Goal: Check status: Check status

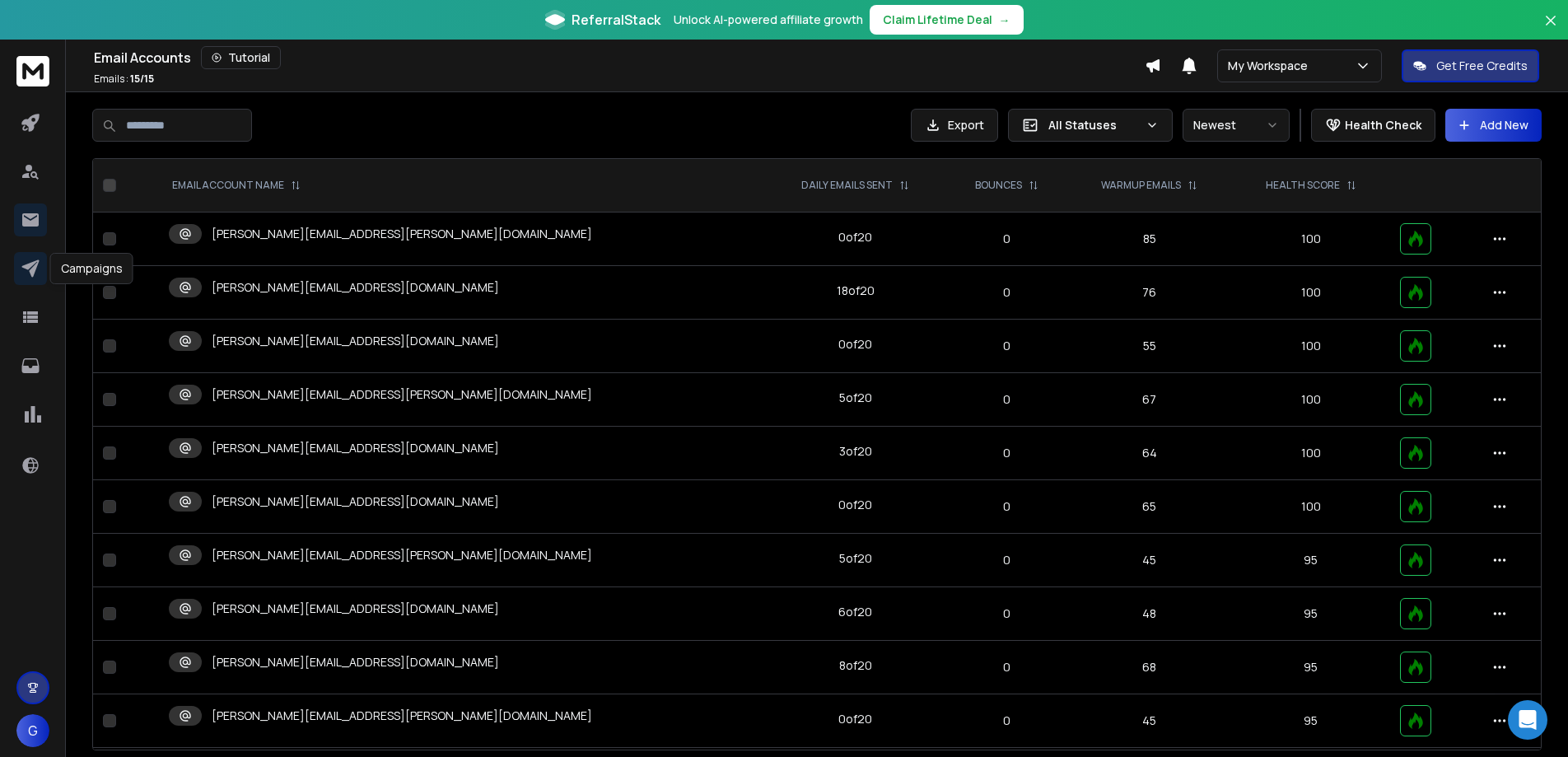
click at [41, 266] on link at bounding box center [31, 268] width 33 height 33
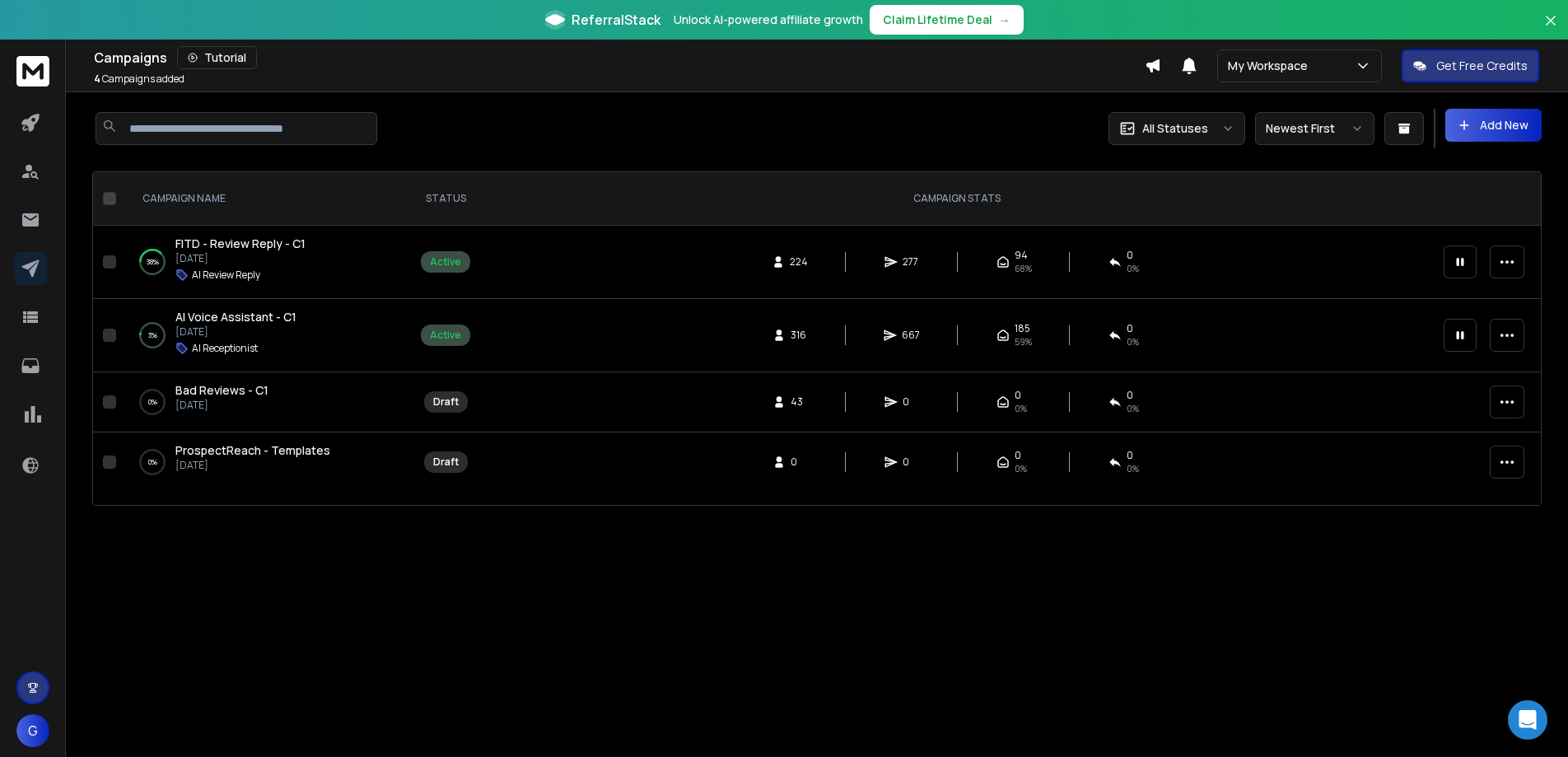
click at [238, 318] on span "AI Voice Assistant - C1" at bounding box center [236, 317] width 121 height 15
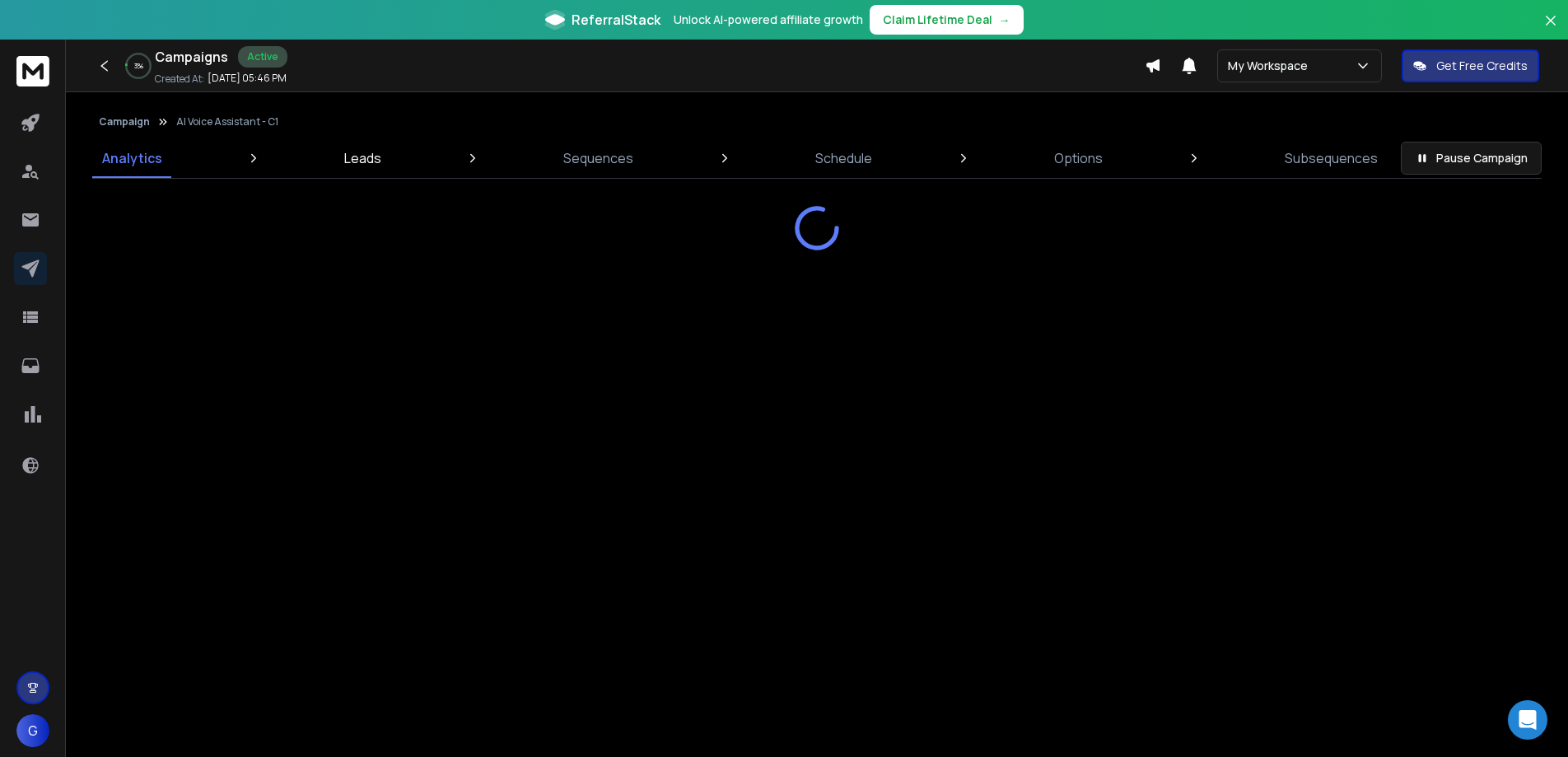
click at [369, 156] on p "Leads" at bounding box center [363, 158] width 37 height 20
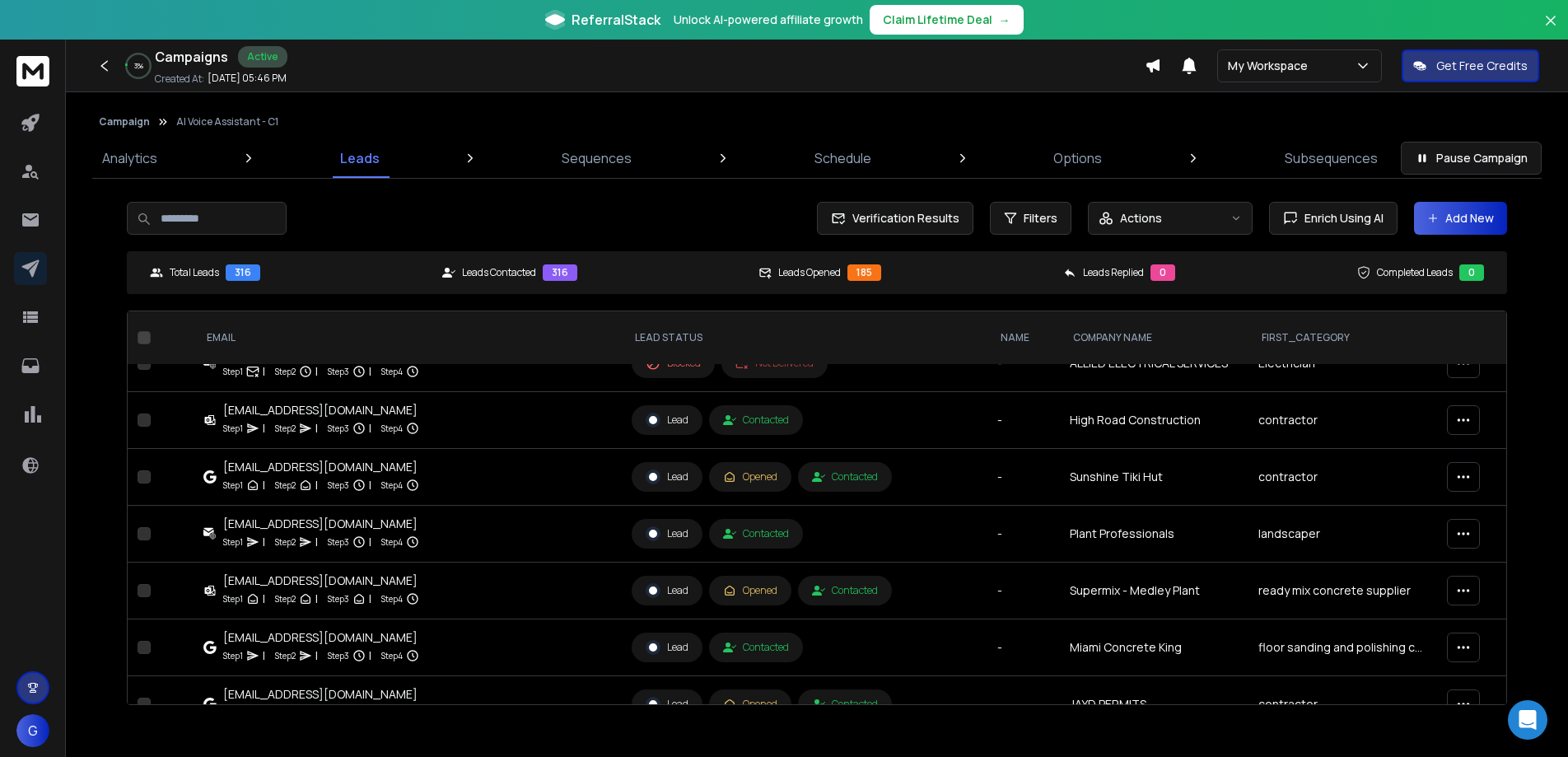
scroll to position [80, 0]
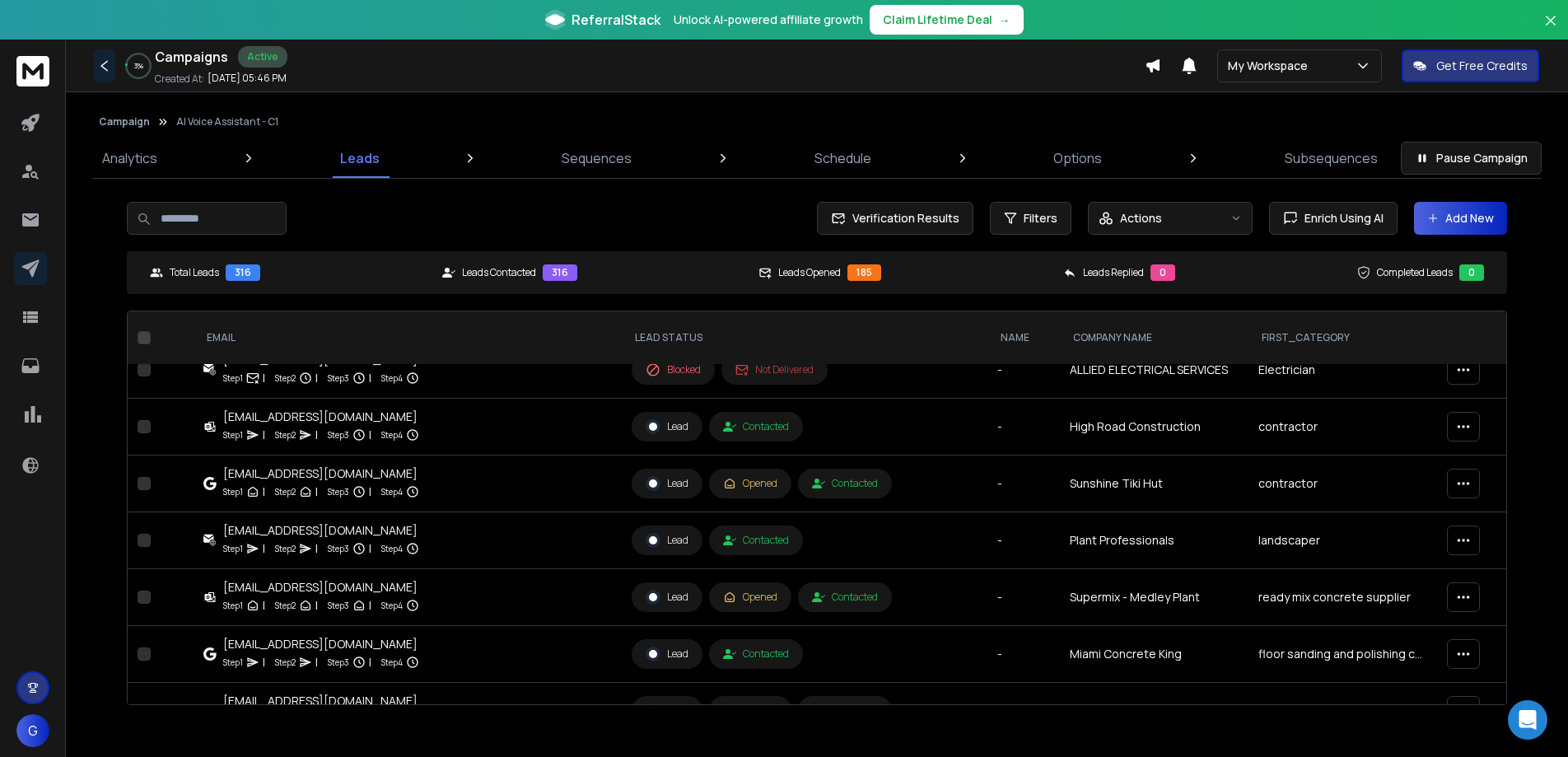
click at [105, 64] on icon at bounding box center [104, 65] width 14 height 14
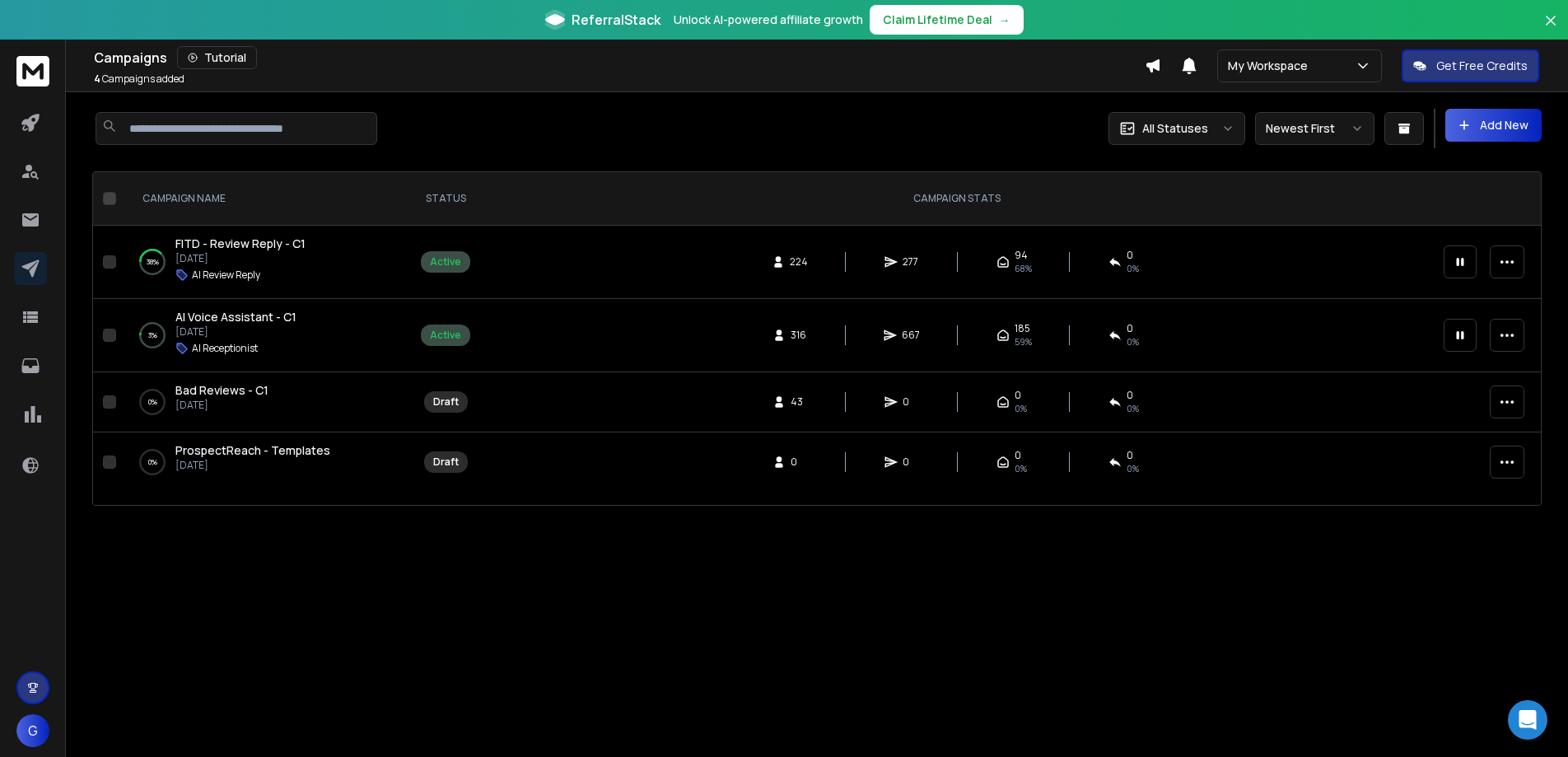
click at [241, 268] on p "AI Review Reply" at bounding box center [226, 275] width 69 height 14
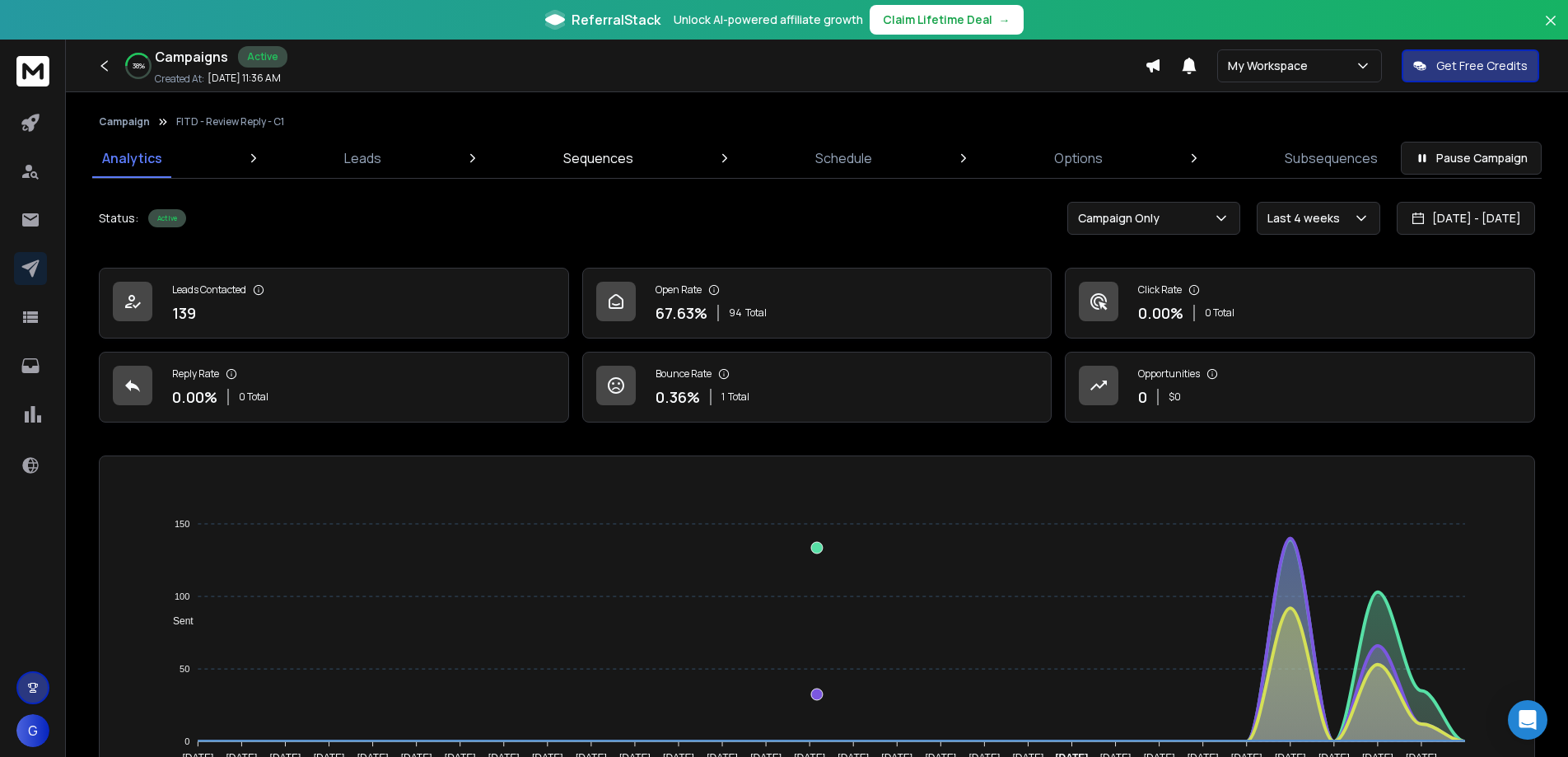
click at [600, 154] on p "Sequences" at bounding box center [598, 158] width 70 height 20
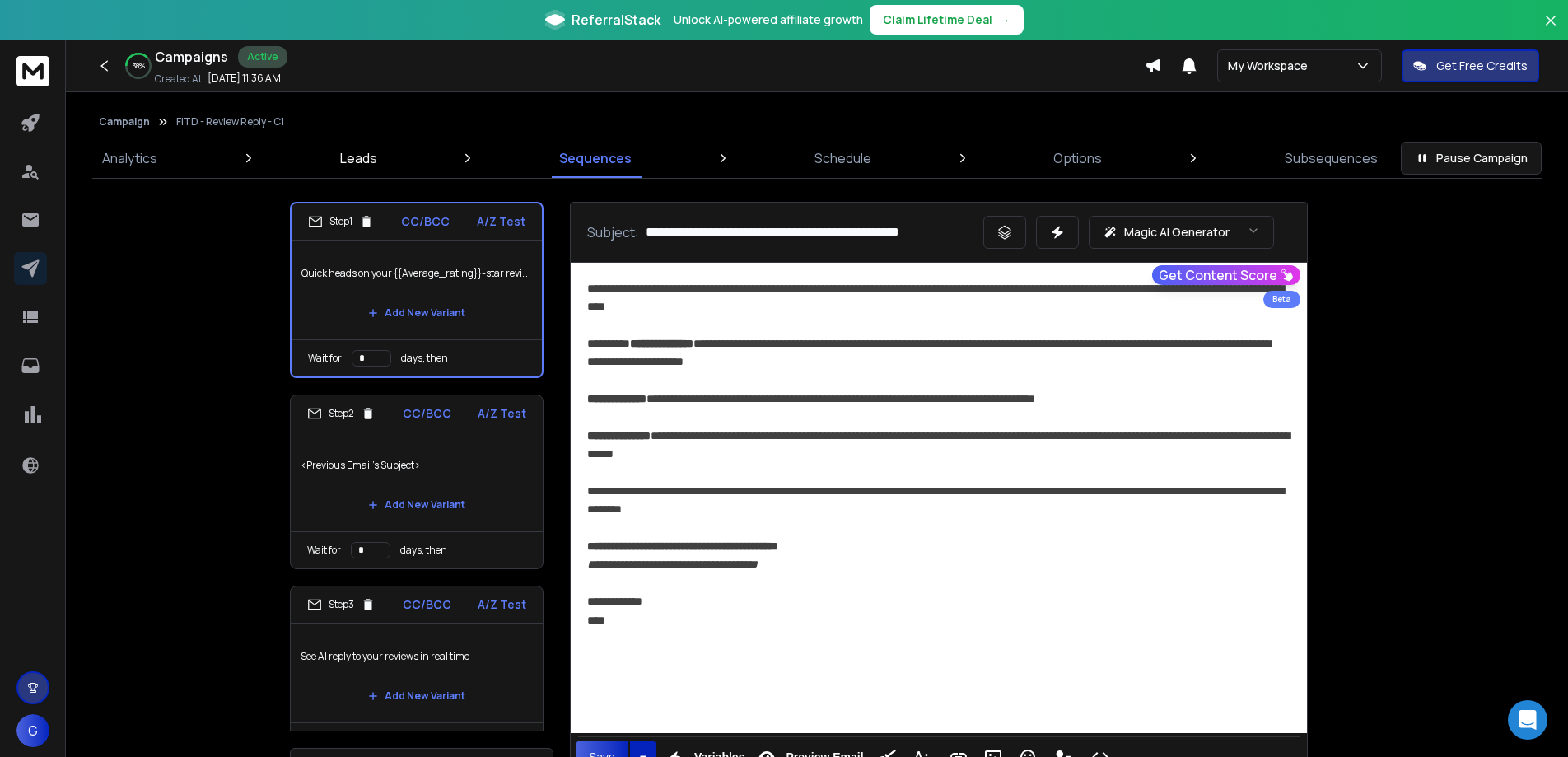
click at [365, 162] on p "Leads" at bounding box center [359, 158] width 37 height 20
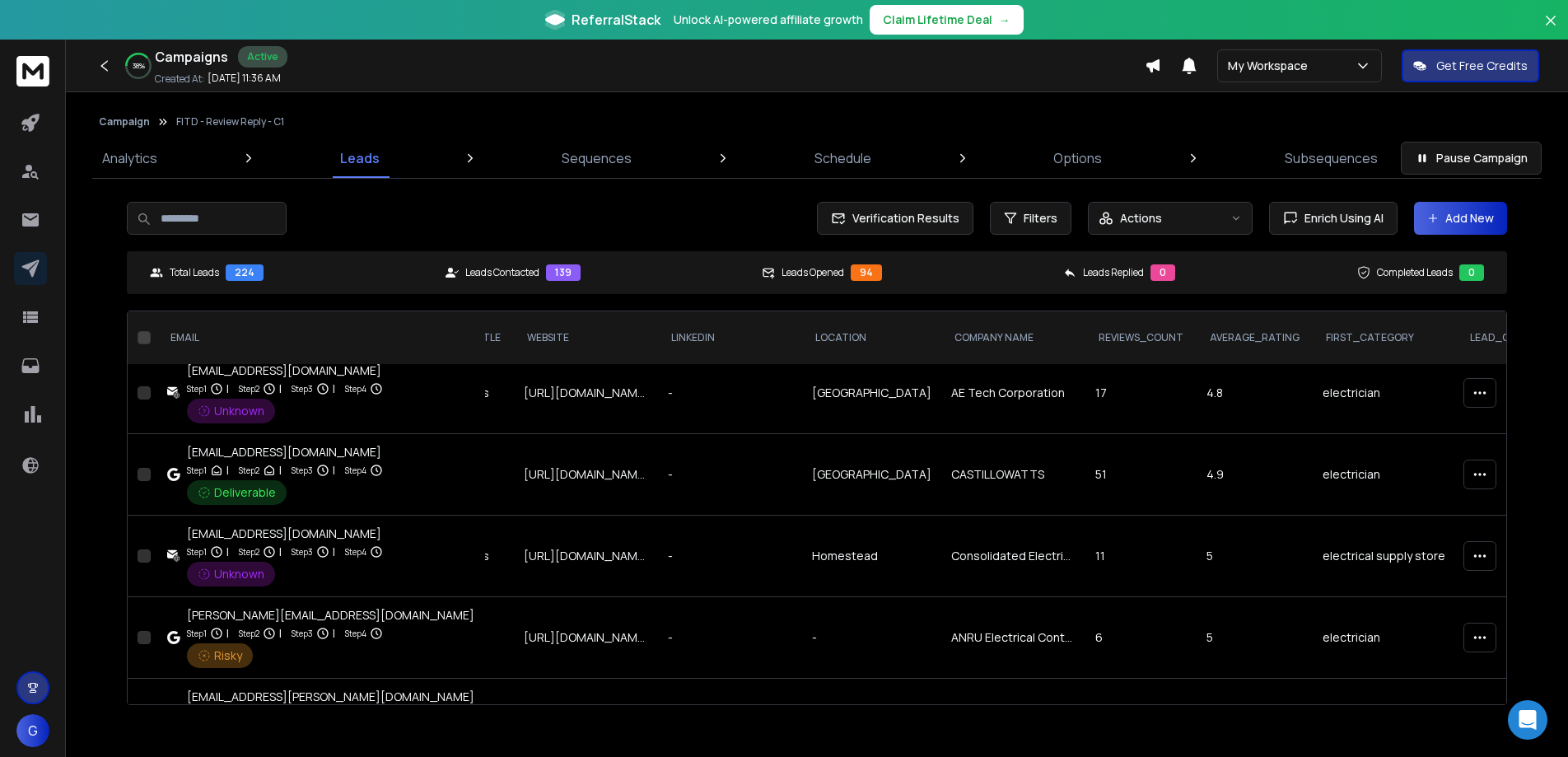
scroll to position [3843, 449]
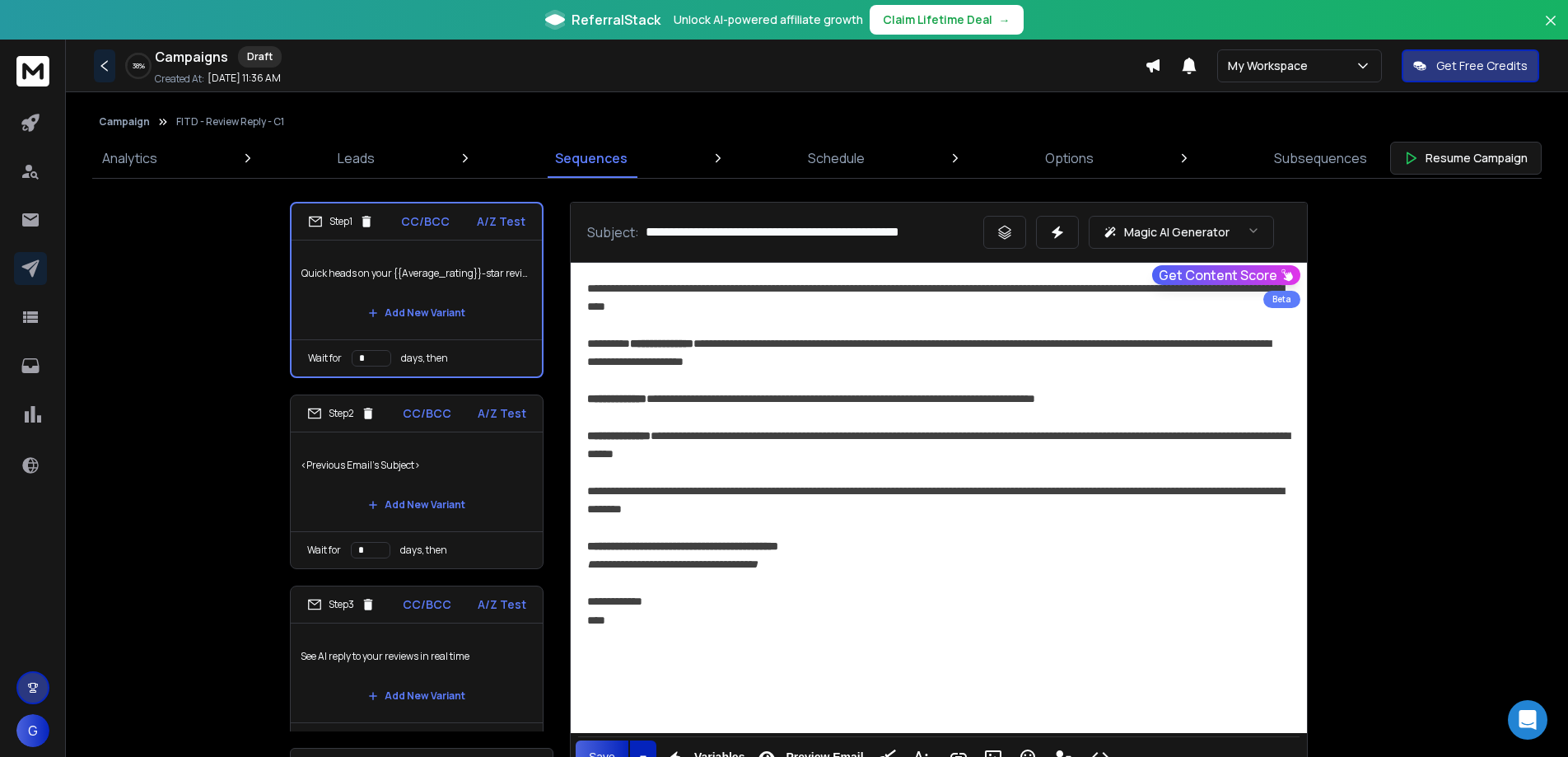
click at [100, 62] on icon at bounding box center [104, 65] width 14 height 14
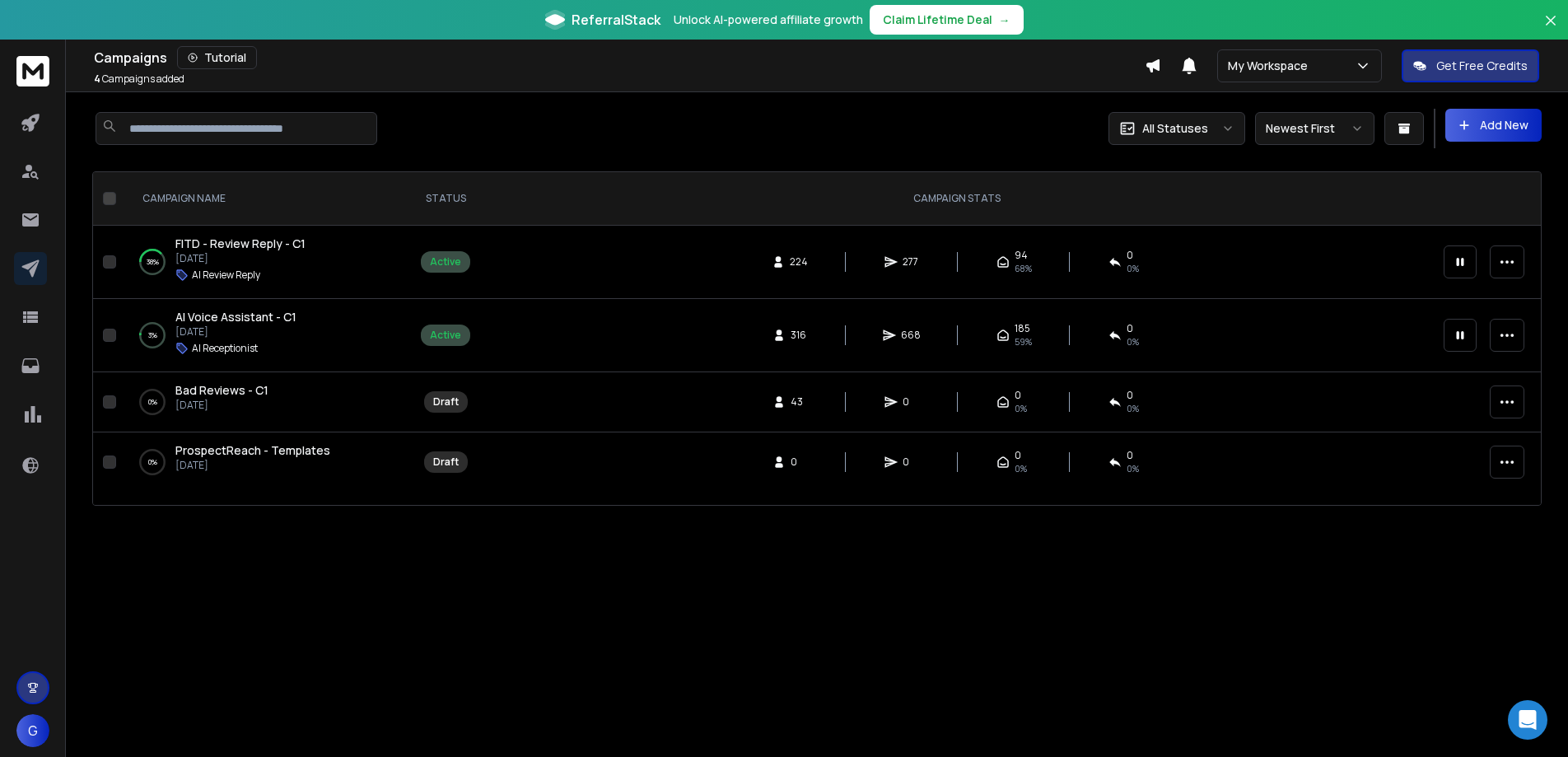
click at [237, 322] on span "AI Voice Assistant - C1" at bounding box center [236, 317] width 121 height 15
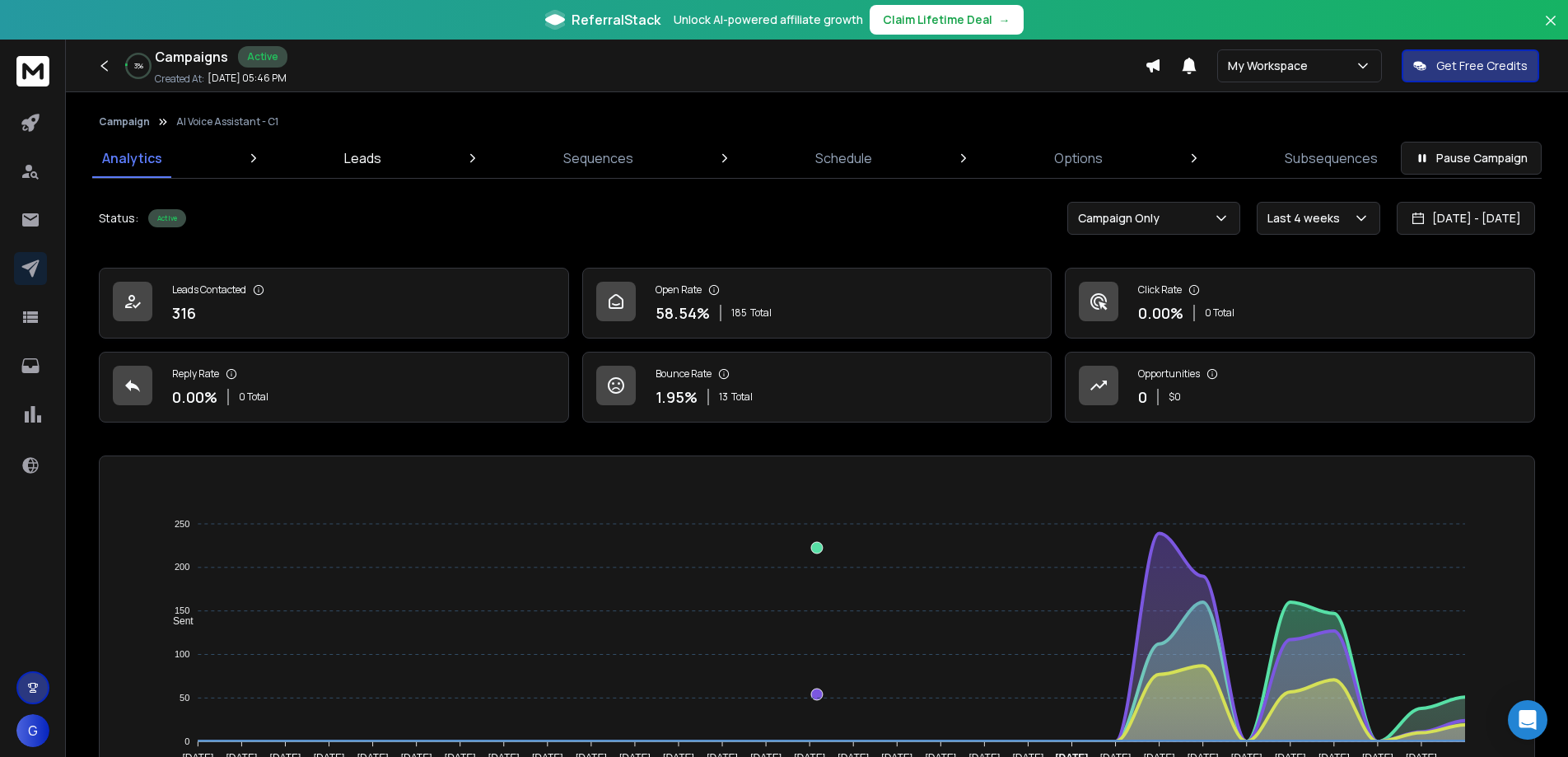
click at [371, 162] on p "Leads" at bounding box center [363, 158] width 37 height 20
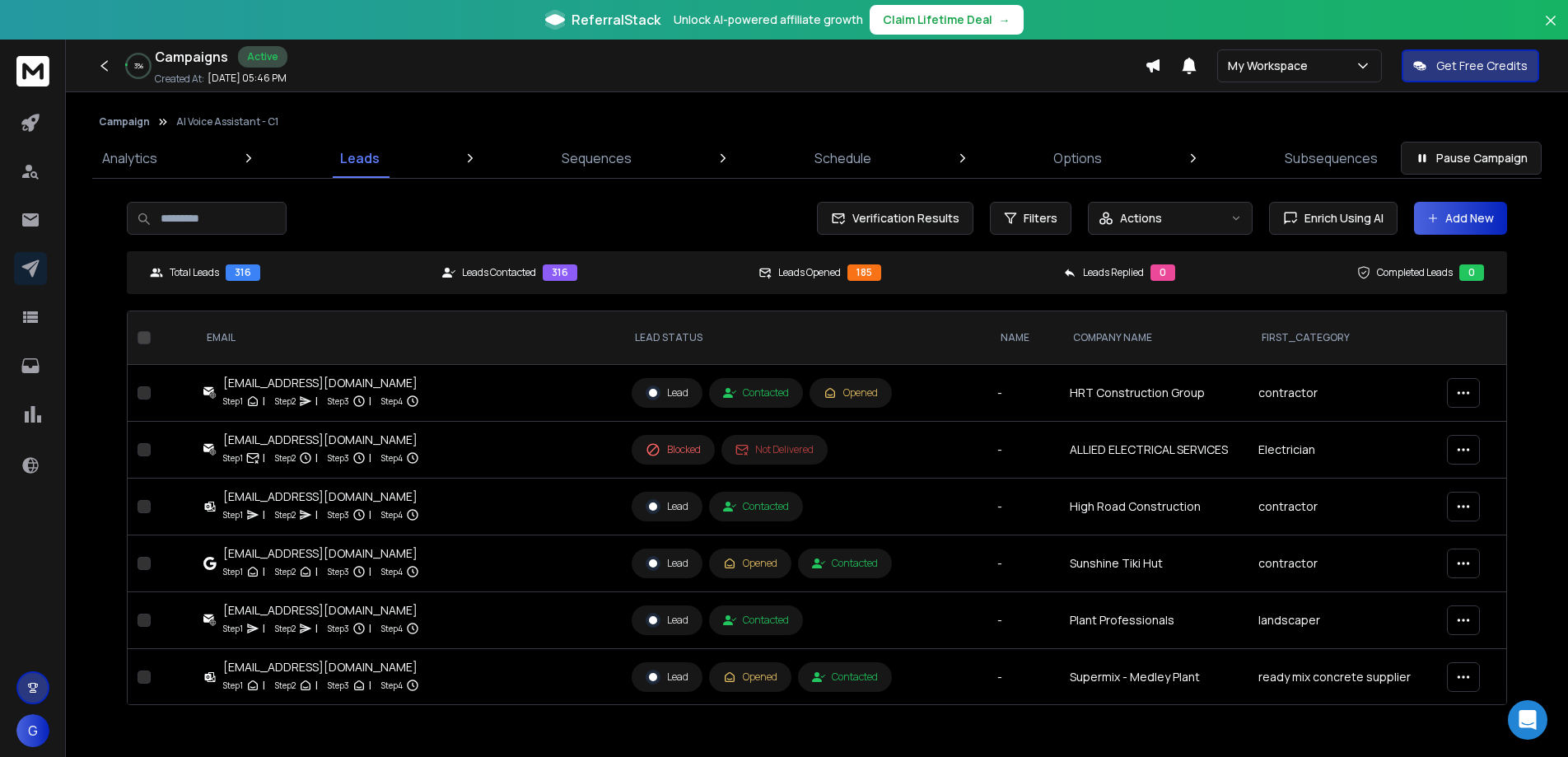
click at [266, 218] on input at bounding box center [206, 218] width 160 height 33
type input "****"
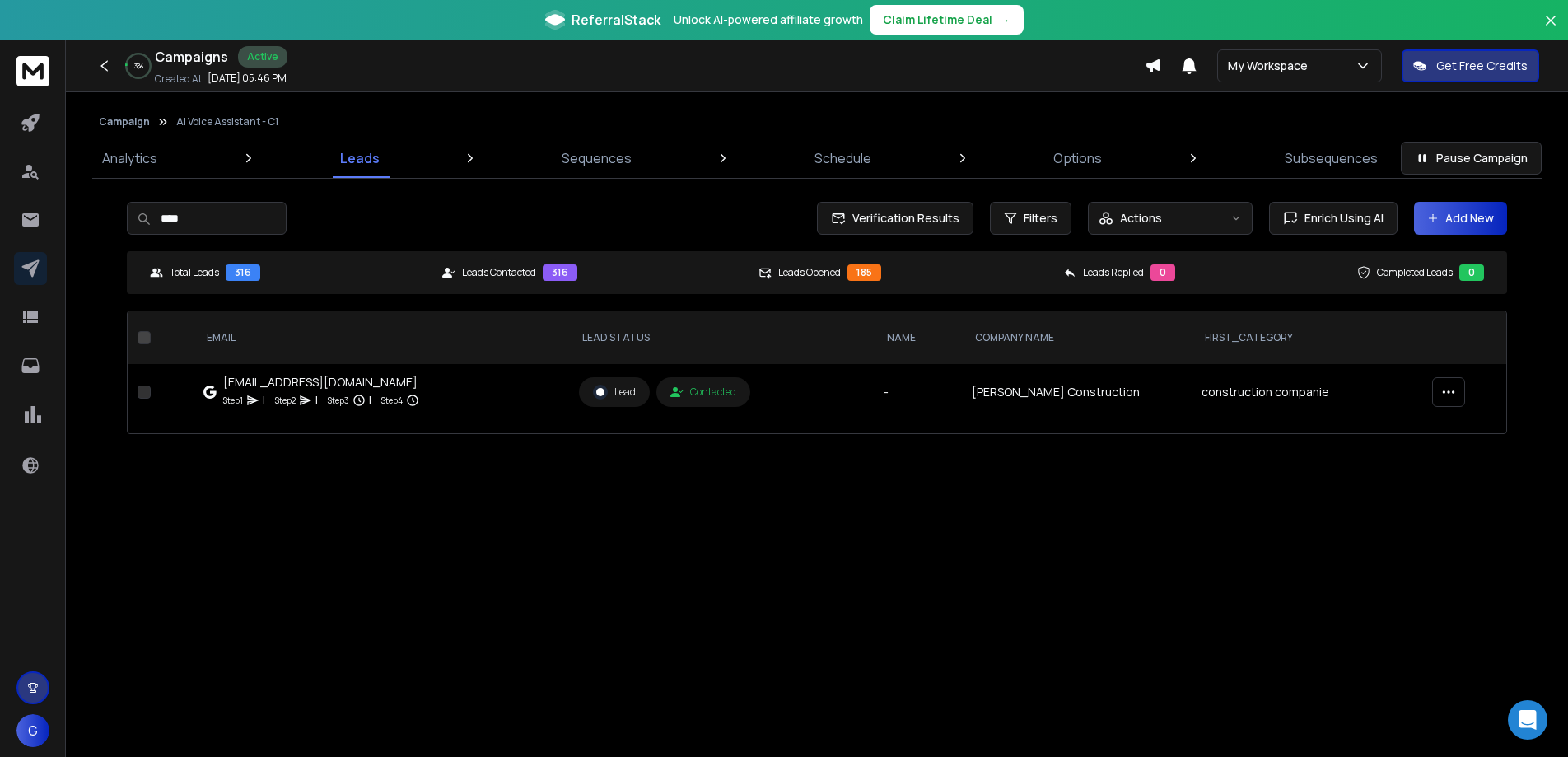
click at [228, 228] on input "****" at bounding box center [206, 218] width 160 height 33
type input "*****"
